Goal: Task Accomplishment & Management: Manage account settings

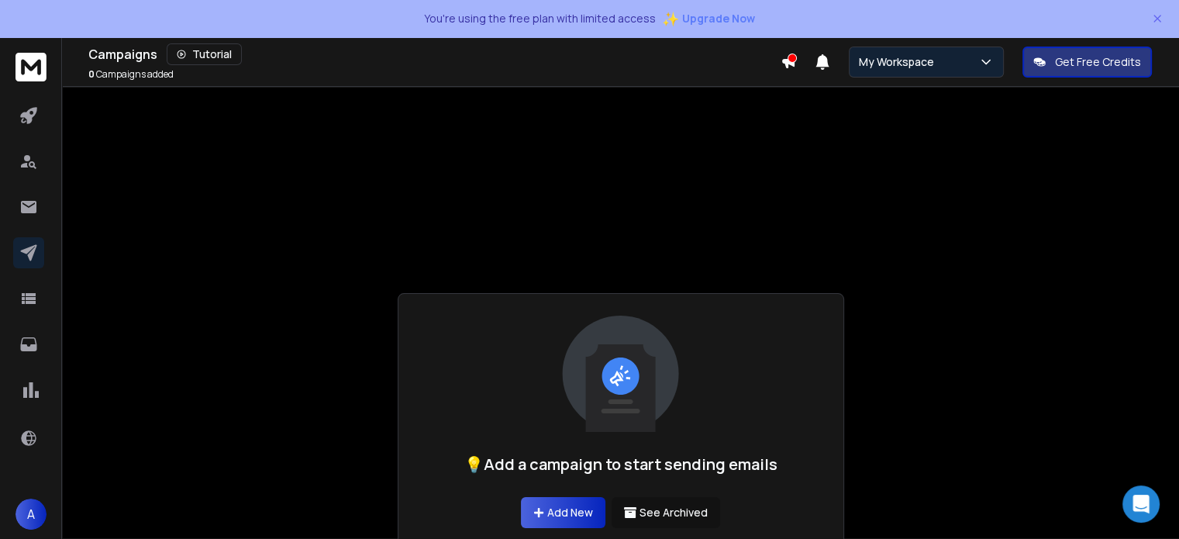
click at [980, 71] on button "My Workspace" at bounding box center [926, 62] width 155 height 31
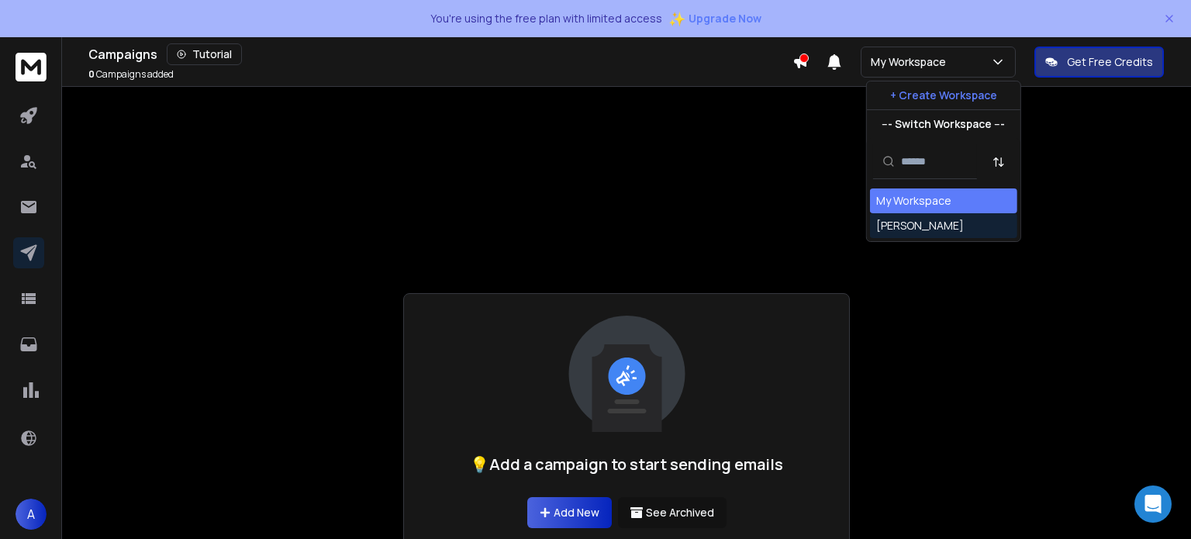
click at [922, 236] on div "[PERSON_NAME]" at bounding box center [943, 225] width 147 height 25
